Goal: Information Seeking & Learning: Learn about a topic

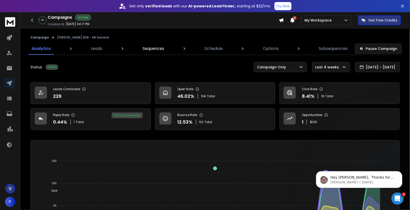
click at [160, 53] on link "Sequences" at bounding box center [154, 49] width 28 height 12
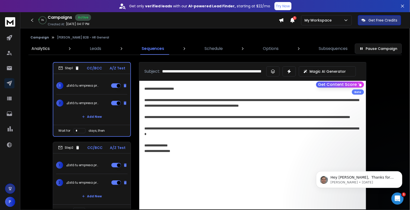
click at [41, 49] on p "Analytics" at bounding box center [40, 49] width 18 height 6
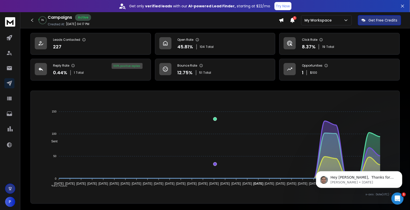
scroll to position [1, 0]
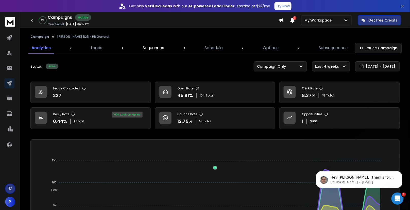
click at [156, 48] on p "Sequences" at bounding box center [154, 48] width 22 height 6
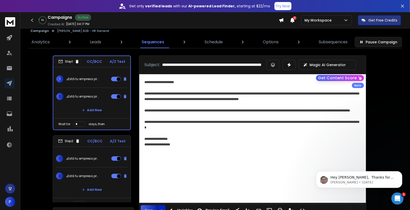
scroll to position [21, 0]
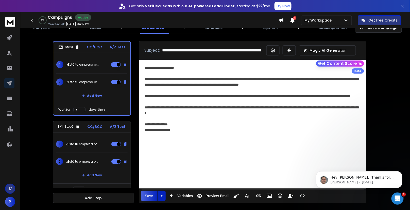
click at [247, 133] on div "**********" at bounding box center [252, 130] width 217 height 6
click at [235, 122] on div at bounding box center [252, 119] width 217 height 6
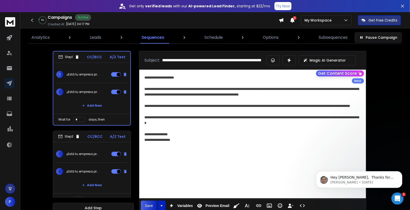
scroll to position [0, 0]
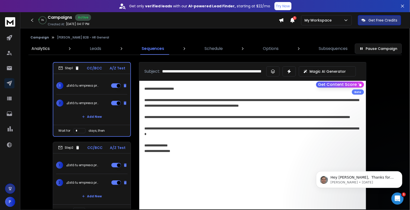
click at [44, 50] on p "Analytics" at bounding box center [40, 49] width 18 height 6
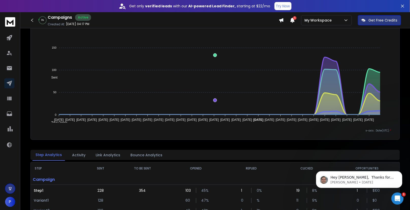
scroll to position [159, 0]
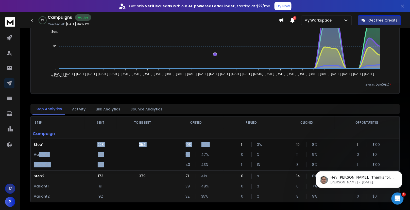
drag, startPoint x: 37, startPoint y: 155, endPoint x: 193, endPoint y: 155, distance: 155.3
click at [193, 155] on tr "Step 1 Variant 1 Variant 2 228 128 100 354 103 45 % 60 47 % 43 43 % 1 0 % 0 % 1…" at bounding box center [215, 155] width 369 height 32
click at [214, 154] on div "103 45 % 60 47 % 43 43 %" at bounding box center [195, 154] width 49 height 25
drag, startPoint x: 193, startPoint y: 154, endPoint x: 185, endPoint y: 154, distance: 7.6
click at [186, 154] on div "60 47 %" at bounding box center [196, 154] width 21 height 5
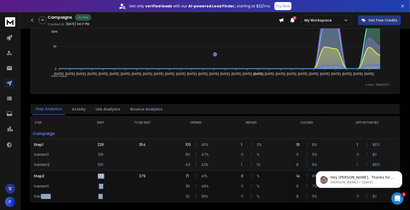
drag, startPoint x: 41, startPoint y: 197, endPoint x: 128, endPoint y: 196, distance: 86.5
click at [115, 196] on tr "Step 2 Variant 1 Variant 2 173 81 92 379 71 41 % 39 48 % 32 35 % 0 % 0 % 0 % 14…" at bounding box center [215, 187] width 369 height 32
click at [111, 196] on div "173 81 92" at bounding box center [101, 186] width 26 height 25
drag, startPoint x: 190, startPoint y: 185, endPoint x: 181, endPoint y: 185, distance: 8.9
click at [181, 185] on div "71 41 % 39 48 % 32 35 %" at bounding box center [195, 186] width 49 height 25
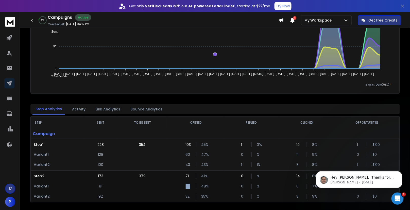
click at [191, 186] on p "39" at bounding box center [188, 186] width 5 height 5
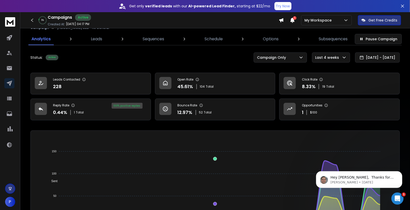
scroll to position [0, 0]
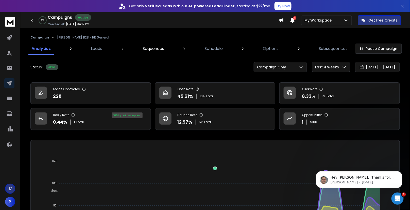
click at [159, 46] on p "Sequences" at bounding box center [154, 49] width 22 height 6
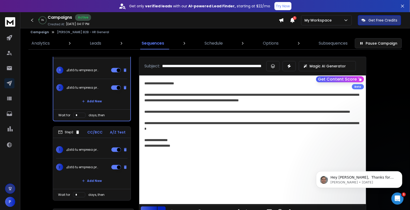
scroll to position [34, 0]
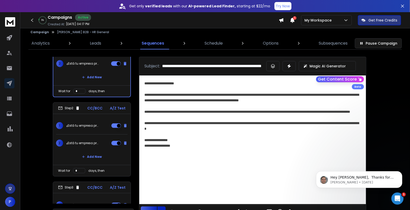
click at [233, 132] on div "**********" at bounding box center [252, 126] width 217 height 11
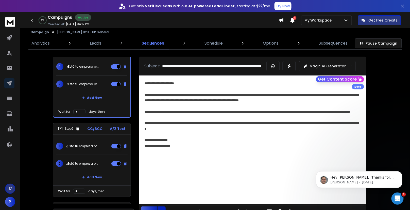
scroll to position [0, 0]
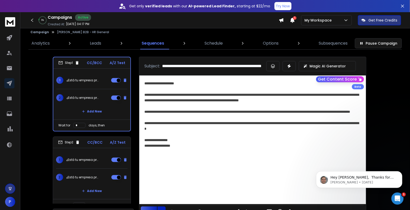
click at [90, 82] on p "¿Está tu empresa preparada para gestionar situaciones difíciles?" at bounding box center [82, 80] width 32 height 4
click at [242, 138] on div at bounding box center [252, 135] width 217 height 6
click at [48, 48] on link "Analytics" at bounding box center [40, 43] width 24 height 12
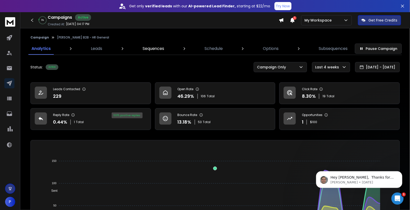
click at [150, 50] on p "Sequences" at bounding box center [154, 49] width 22 height 6
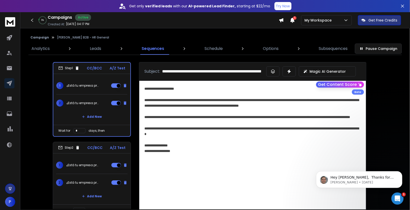
click at [89, 103] on p "¿Está tu empresa preparada para gestionar situaciones difíciles?" at bounding box center [82, 103] width 32 height 4
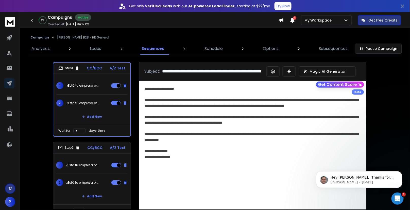
click at [96, 88] on div "1 ¿Está tu empresa preparada para gestionar situaciones difíciles?" at bounding box center [77, 85] width 43 height 7
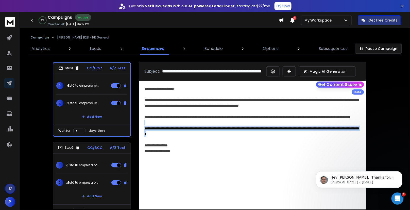
drag, startPoint x: 219, startPoint y: 142, endPoint x: 146, endPoint y: 129, distance: 74.5
click at [146, 129] on div "**********" at bounding box center [252, 144] width 227 height 126
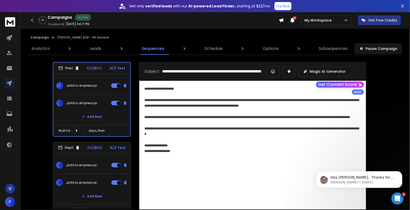
click at [256, 143] on div at bounding box center [252, 140] width 217 height 6
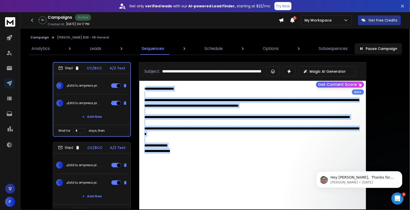
drag, startPoint x: 207, startPoint y: 158, endPoint x: 147, endPoint y: 87, distance: 93.4
click at [147, 87] on div "**********" at bounding box center [252, 144] width 227 height 126
click at [299, 148] on div "**********" at bounding box center [252, 146] width 217 height 6
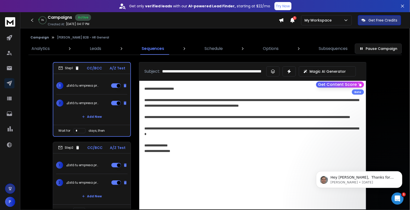
click at [81, 106] on div "2 ¿Está tu empresa preparada para gestionar situaciones difíciles?" at bounding box center [77, 103] width 43 height 7
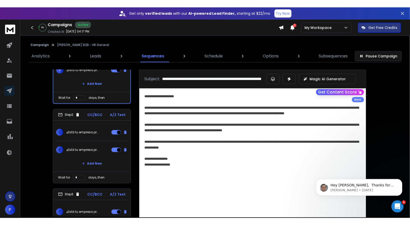
scroll to position [41, 0]
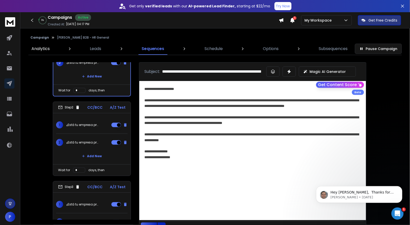
click at [52, 49] on link "Analytics" at bounding box center [40, 49] width 24 height 12
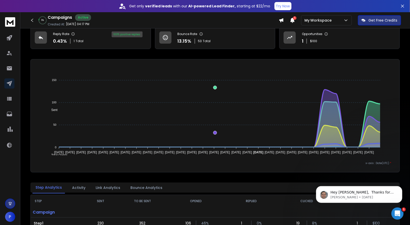
scroll to position [145, 0]
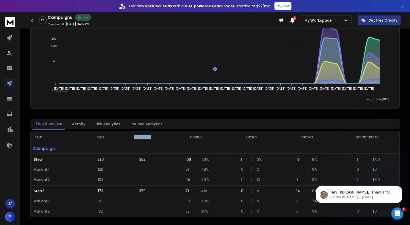
drag, startPoint x: 152, startPoint y: 135, endPoint x: 127, endPoint y: 137, distance: 24.9
click at [127, 137] on th "TO BE SENT" at bounding box center [142, 137] width 52 height 12
drag, startPoint x: 99, startPoint y: 158, endPoint x: 107, endPoint y: 158, distance: 8.1
click at [107, 158] on div "230 128 102" at bounding box center [101, 169] width 26 height 25
drag, startPoint x: 139, startPoint y: 158, endPoint x: 154, endPoint y: 159, distance: 14.2
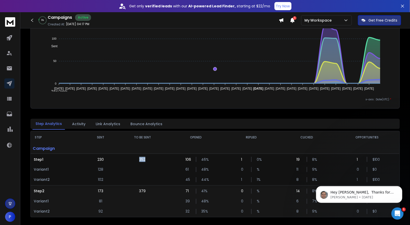
click at [154, 159] on div "352" at bounding box center [143, 159] width 46 height 5
drag, startPoint x: 98, startPoint y: 190, endPoint x: 117, endPoint y: 190, distance: 19.0
click at [117, 190] on tr "Step 2 Variant 1 Variant 2 173 81 92 379 71 41 % 39 48 % 32 35 % 0 % 0 % 0 % 14…" at bounding box center [215, 201] width 369 height 32
click at [152, 190] on div "379" at bounding box center [143, 191] width 46 height 5
click at [143, 190] on p "379" at bounding box center [142, 191] width 7 height 5
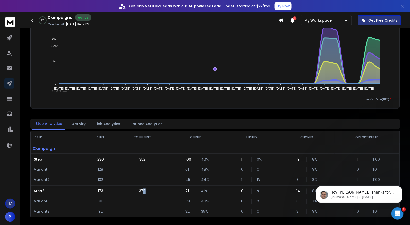
scroll to position [8, 0]
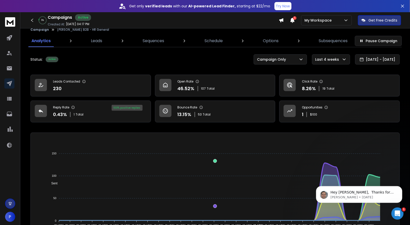
click at [107, 45] on div "Analytics Leads Sequences Schedule Options Subsequences" at bounding box center [189, 41] width 322 height 12
click at [105, 44] on link "Leads" at bounding box center [97, 41] width 18 height 12
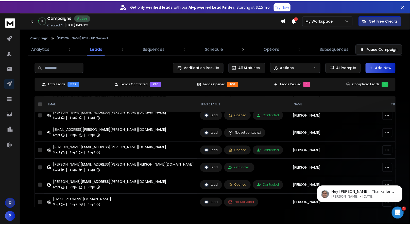
scroll to position [223, 0]
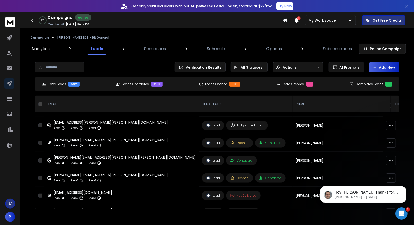
click at [42, 46] on p "Analytics" at bounding box center [40, 49] width 18 height 6
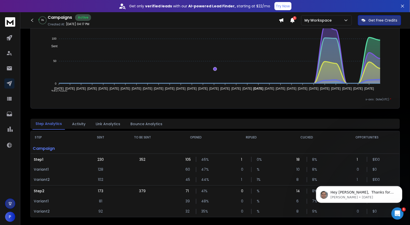
scroll to position [9, 0]
